Goal: Task Accomplishment & Management: Manage account settings

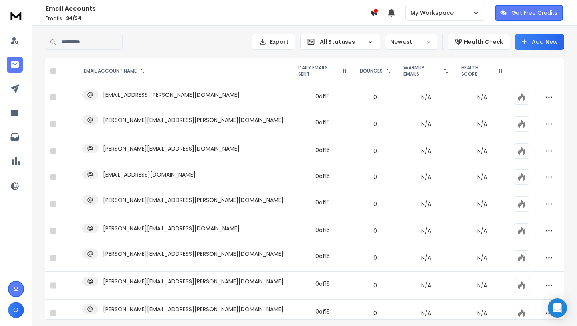
scroll to position [2, 0]
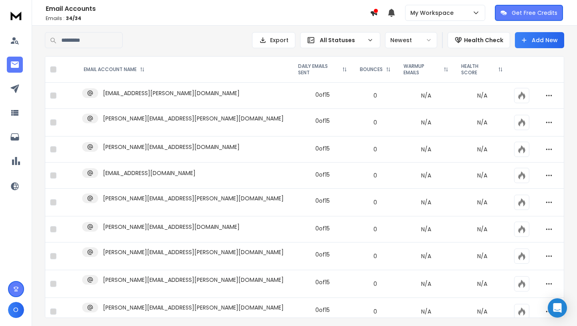
click at [16, 306] on span "O" at bounding box center [16, 310] width 16 height 16
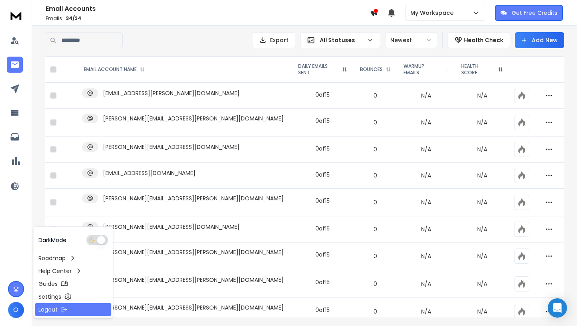
click at [46, 307] on p "Logout" at bounding box center [47, 309] width 19 height 8
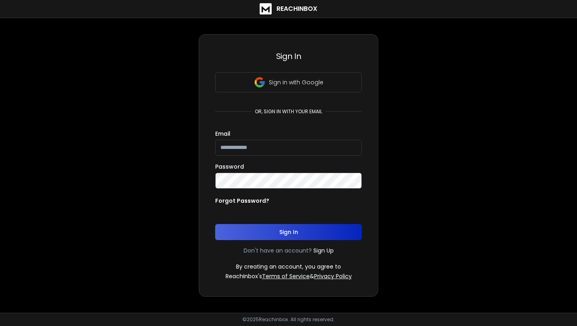
click at [289, 149] on input "email" at bounding box center [288, 148] width 147 height 16
type input "**********"
click at [301, 233] on button "Sign In" at bounding box center [288, 232] width 147 height 16
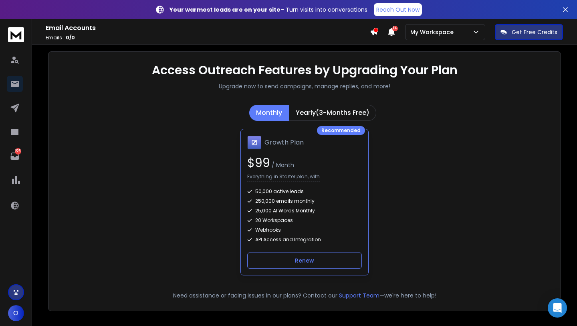
click at [394, 35] on icon at bounding box center [392, 32] width 8 height 8
click at [566, 10] on icon at bounding box center [565, 9] width 7 height 7
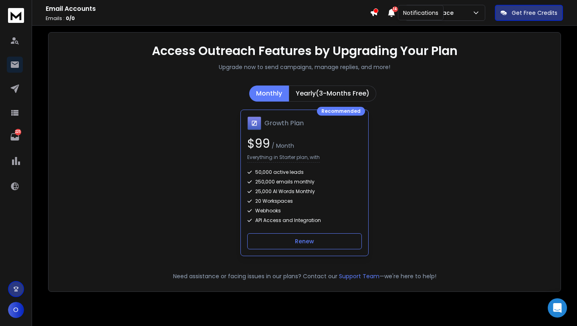
click at [396, 14] on icon at bounding box center [392, 13] width 8 height 8
click at [10, 137] on icon at bounding box center [14, 136] width 8 height 7
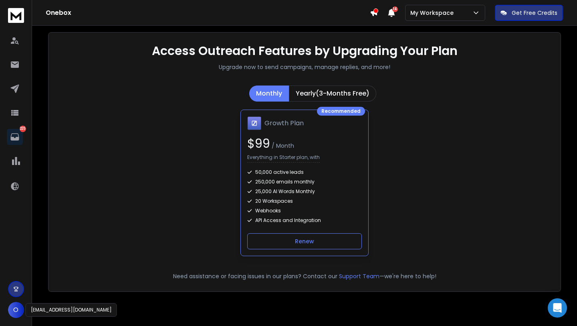
click at [16, 312] on span "O" at bounding box center [16, 310] width 16 height 16
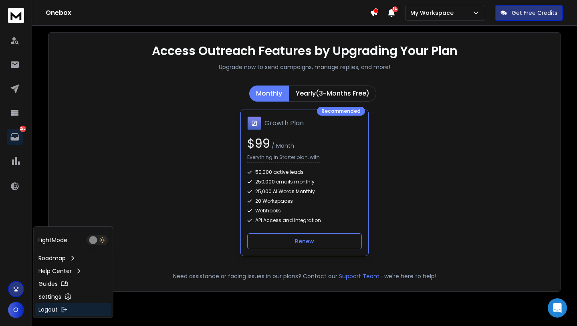
click at [57, 311] on p "Logout" at bounding box center [47, 309] width 19 height 8
